Goal: Task Accomplishment & Management: Manage account settings

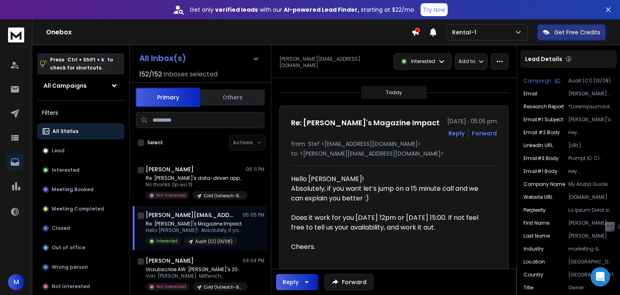
scroll to position [40, 0]
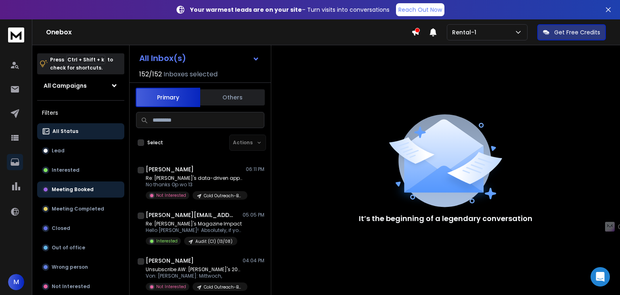
click at [69, 193] on button "Meeting Booked" at bounding box center [80, 189] width 87 height 16
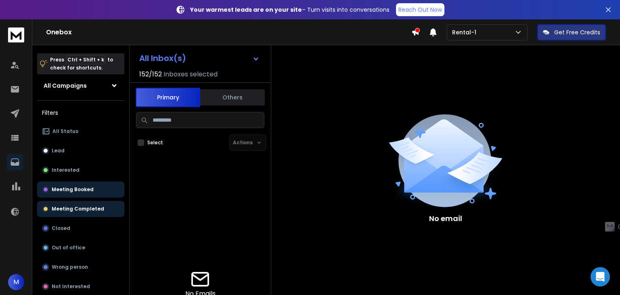
click at [63, 208] on p "Meeting Completed" at bounding box center [78, 209] width 52 height 6
click at [78, 161] on div "All Status Lead Interested Meeting Booked Meeting Completed Closed Out of offic…" at bounding box center [80, 208] width 87 height 171
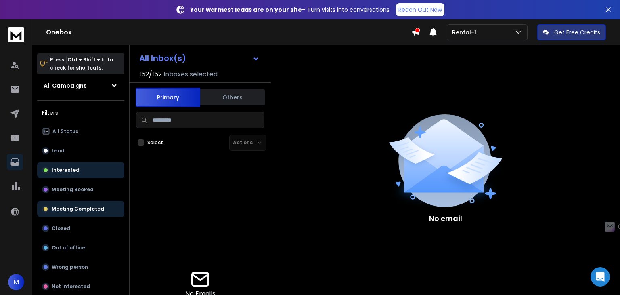
click at [70, 167] on p "Interested" at bounding box center [66, 170] width 28 height 6
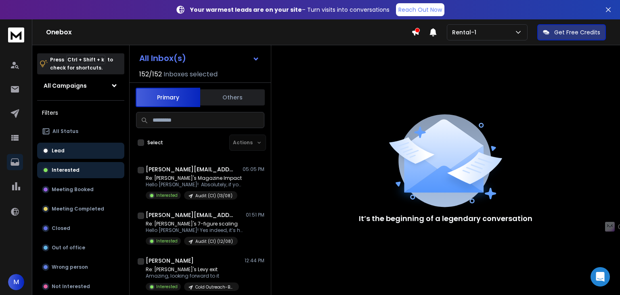
click at [67, 143] on button "Lead" at bounding box center [80, 151] width 87 height 16
